Goal: Task Accomplishment & Management: Manage account settings

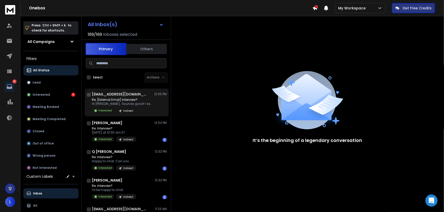
click at [143, 95] on div "[EMAIL_ADDRESS][DOMAIN_NAME] 12:55 PM" at bounding box center [129, 94] width 75 height 5
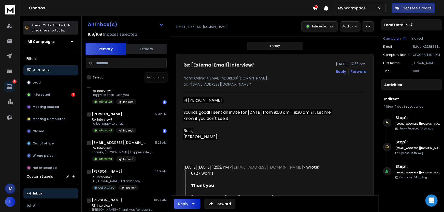
scroll to position [69, 0]
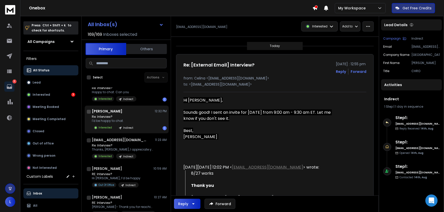
click at [138, 111] on div "[PERSON_NAME] 12:32 PM" at bounding box center [129, 111] width 75 height 5
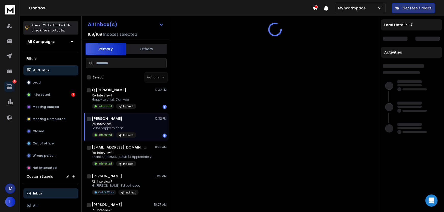
scroll to position [46, 0]
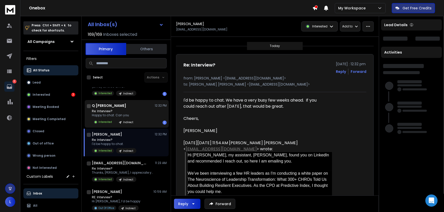
click at [139, 111] on div "Re: Interview? Happy to chat. Can you Interested Indirect 1" at bounding box center [129, 117] width 75 height 16
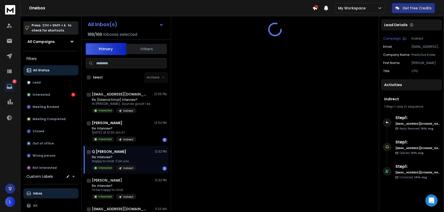
scroll to position [0, 0]
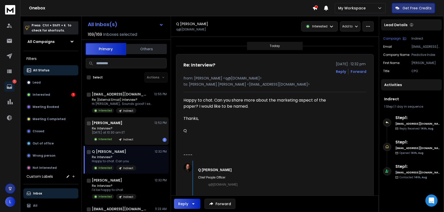
click at [138, 125] on div "[PERSON_NAME] 12:52 PM" at bounding box center [129, 123] width 75 height 5
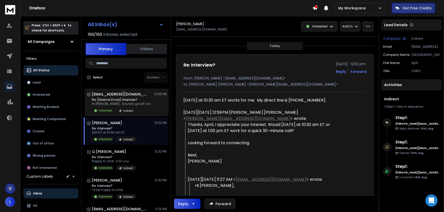
click at [146, 108] on div "Re: [External Email] Interview? Hi [PERSON_NAME], Sounds good! I sent Intereste…" at bounding box center [129, 106] width 75 height 16
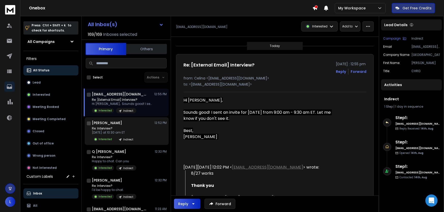
drag, startPoint x: 135, startPoint y: 125, endPoint x: 135, endPoint y: 136, distance: 11.2
click at [135, 125] on div "April Kuhn 12:52 PM" at bounding box center [129, 123] width 75 height 5
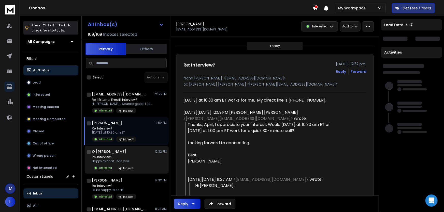
click at [139, 153] on div "Q Hamirani 12:32 PM" at bounding box center [129, 151] width 75 height 5
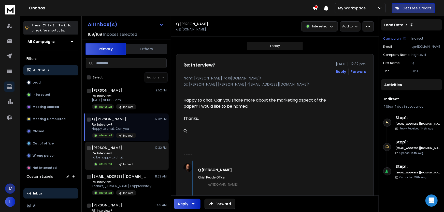
scroll to position [46, 0]
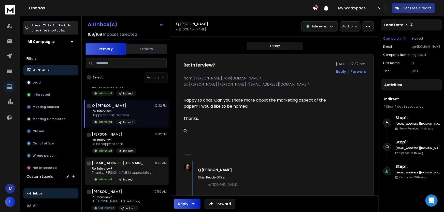
click at [144, 164] on div "pjaspal@fastly.com 11:23 AM" at bounding box center [129, 163] width 75 height 5
